Goal: Task Accomplishment & Management: Manage account settings

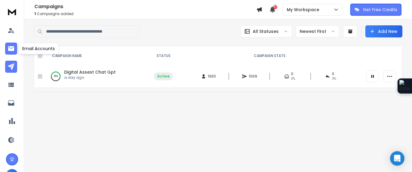
click at [10, 48] on icon at bounding box center [11, 48] width 7 height 7
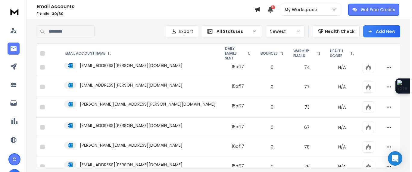
scroll to position [331, 0]
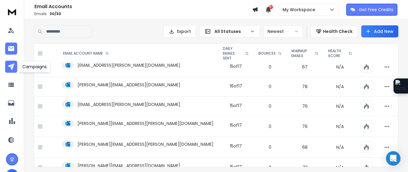
click at [10, 64] on icon at bounding box center [11, 66] width 7 height 7
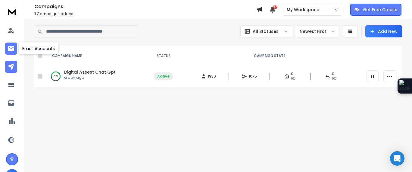
click at [11, 46] on icon at bounding box center [11, 48] width 6 height 5
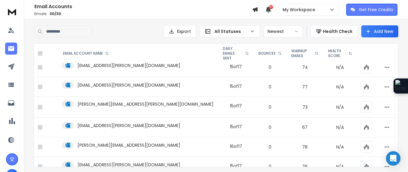
scroll to position [301, 0]
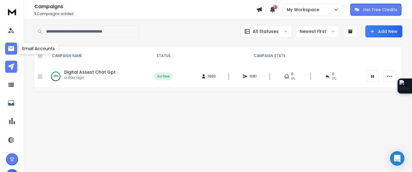
click at [11, 48] on icon at bounding box center [11, 48] width 7 height 7
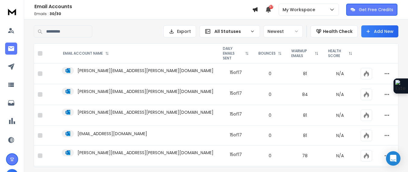
click at [143, 29] on div at bounding box center [97, 31] width 126 height 12
click at [12, 64] on icon at bounding box center [11, 66] width 6 height 6
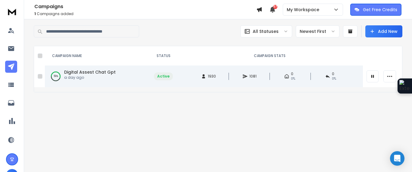
click at [99, 72] on span "Digital Assest Chat Gpt" at bounding box center [90, 72] width 52 height 6
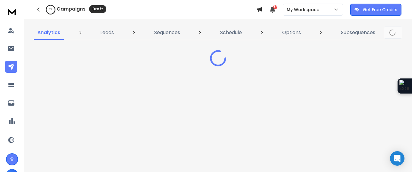
click at [174, 16] on div "0 % Campaigns Draft 37 My Workspace Get Free Credits" at bounding box center [206, 9] width 412 height 19
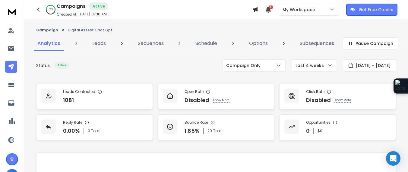
click at [174, 16] on div "56 % Campaigns Active Created At: [DATE] 07:16 AM 37 My Workspace Get Free Cred…" at bounding box center [204, 9] width 408 height 19
click at [149, 42] on p "Sequences" at bounding box center [151, 43] width 26 height 7
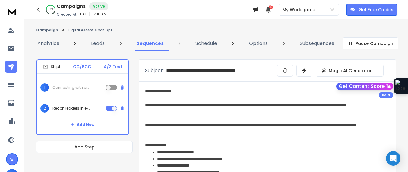
click at [195, 25] on div "**********" at bounding box center [215, 140] width 383 height 242
click at [111, 87] on button "button" at bounding box center [110, 87] width 11 height 5
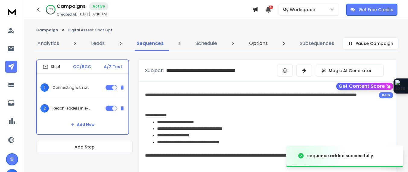
click at [258, 41] on p "Options" at bounding box center [258, 43] width 19 height 7
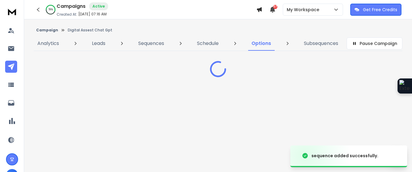
select select "**********"
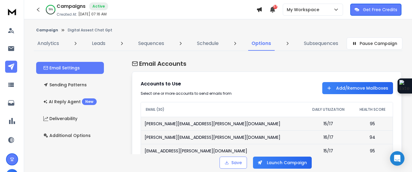
click at [281, 162] on button "Launch Campaign" at bounding box center [282, 162] width 59 height 12
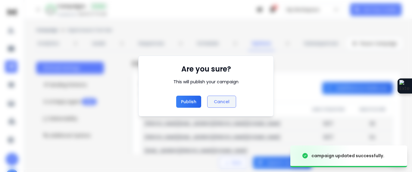
click at [187, 104] on button "Publish" at bounding box center [188, 101] width 25 height 12
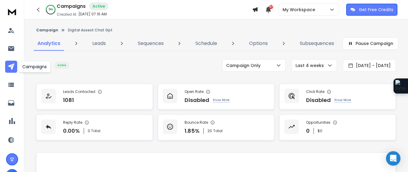
click at [10, 66] on icon at bounding box center [11, 66] width 6 height 6
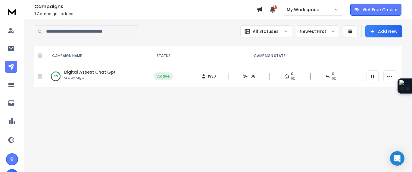
click at [186, 36] on div at bounding box center [126, 31] width 184 height 12
click at [10, 50] on icon at bounding box center [11, 48] width 6 height 5
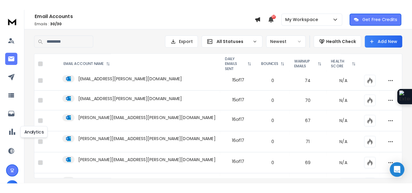
scroll to position [467, 0]
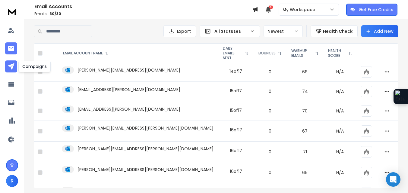
click at [9, 63] on icon at bounding box center [11, 66] width 7 height 7
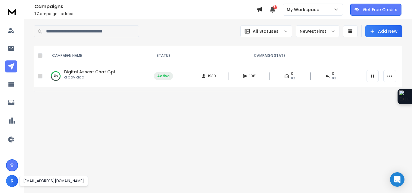
click at [13, 171] on span "R" at bounding box center [12, 181] width 12 height 12
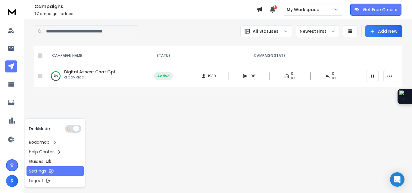
click at [38, 171] on p "Settings" at bounding box center [37, 171] width 17 height 6
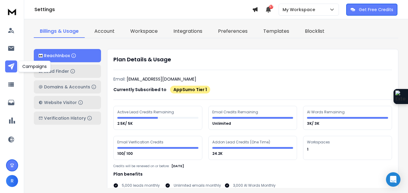
click at [7, 64] on link at bounding box center [11, 67] width 12 height 12
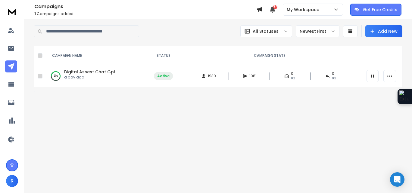
click at [200, 34] on div at bounding box center [126, 31] width 184 height 12
